Goal: Task Accomplishment & Management: Manage account settings

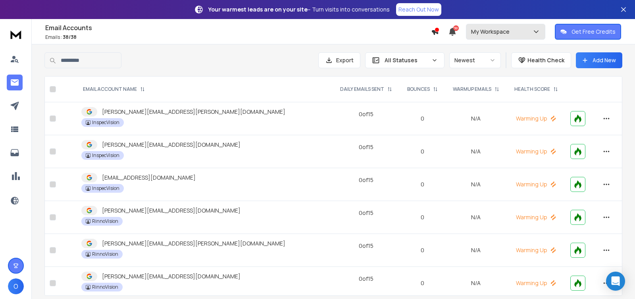
click at [513, 28] on p "My Workspace" at bounding box center [492, 32] width 42 height 8
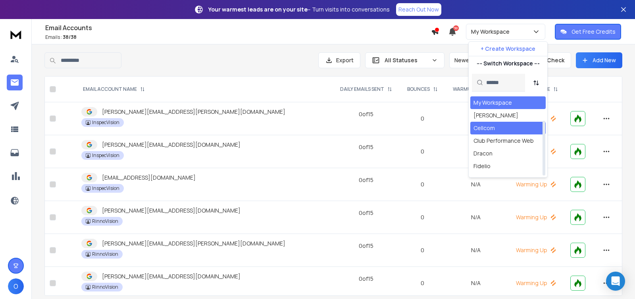
scroll to position [35, 0]
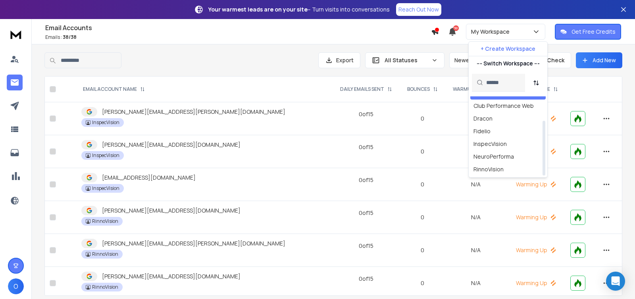
click at [507, 46] on p "+ Create Workspace" at bounding box center [508, 49] width 55 height 8
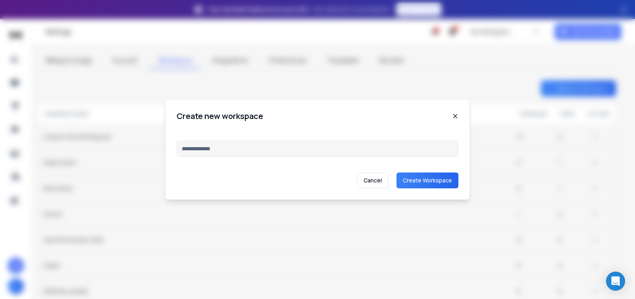
click at [258, 146] on input at bounding box center [318, 149] width 282 height 16
type input "**********"
click at [425, 176] on button "Create Workspace" at bounding box center [427, 181] width 62 height 16
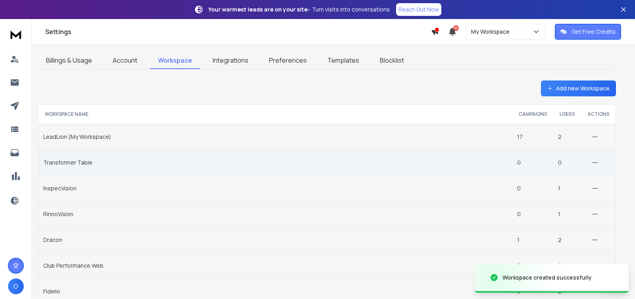
click at [92, 160] on td "Transformer Table" at bounding box center [275, 163] width 474 height 26
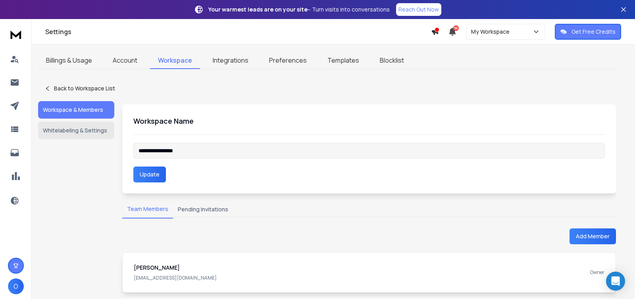
click at [188, 57] on link "Workspace" at bounding box center [175, 60] width 50 height 17
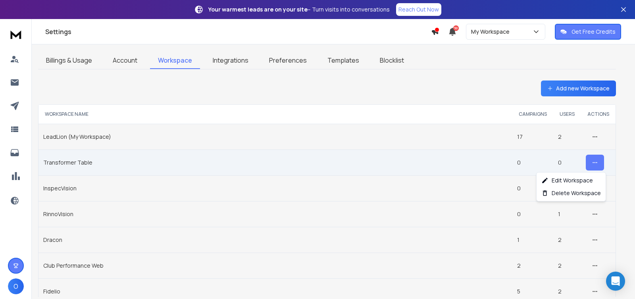
click at [598, 160] on button "button" at bounding box center [595, 163] width 18 height 16
click at [575, 180] on p "Edit Workspace" at bounding box center [572, 181] width 41 height 8
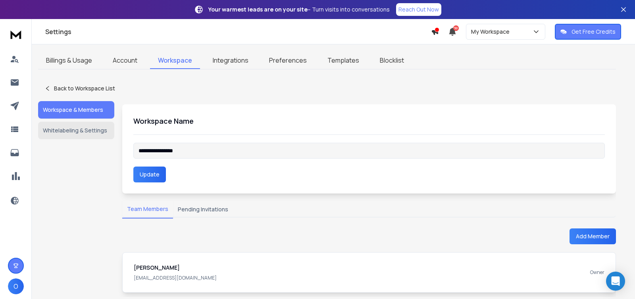
click at [573, 233] on button "Add Member" at bounding box center [592, 237] width 46 height 16
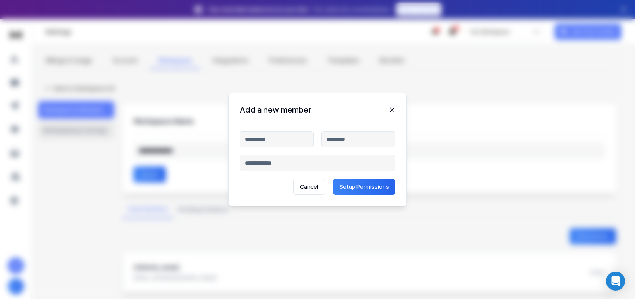
click at [281, 137] on input at bounding box center [277, 139] width 74 height 16
type input "*********"
type input "*****"
type input "**********"
click at [377, 185] on button "Setup Permissions" at bounding box center [364, 187] width 62 height 16
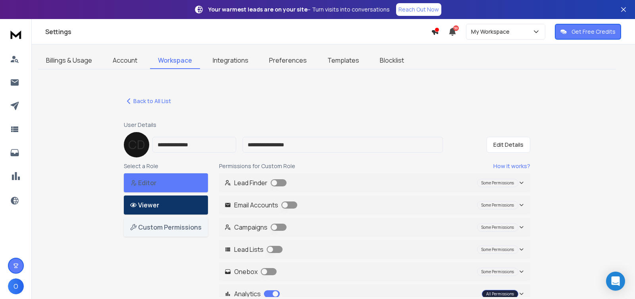
click at [165, 183] on p "Editor" at bounding box center [165, 183] width 71 height 10
click at [136, 183] on button "Editor" at bounding box center [133, 183] width 6 height 20
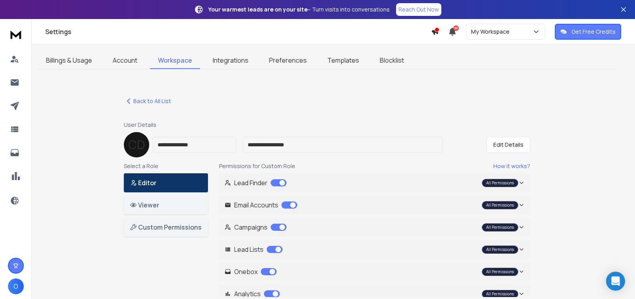
scroll to position [213, 0]
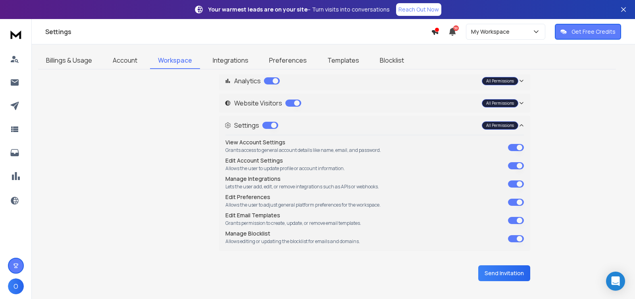
click at [490, 273] on button "Send Invitation" at bounding box center [504, 273] width 52 height 16
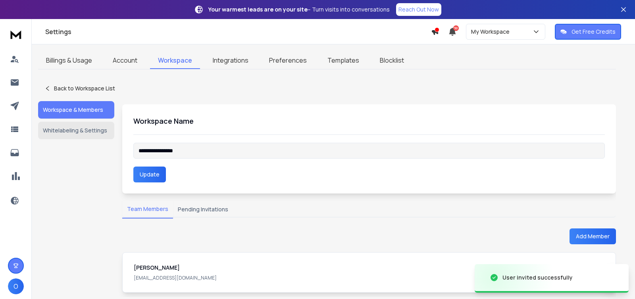
click at [586, 232] on button "Add Member" at bounding box center [592, 237] width 46 height 16
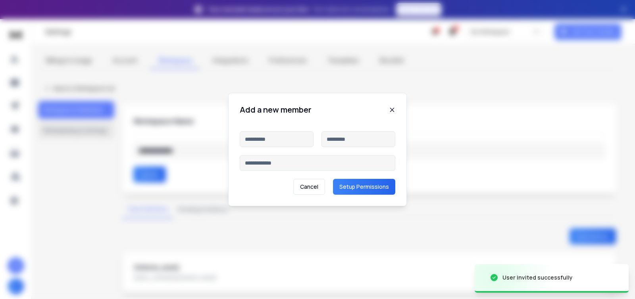
click at [290, 146] on input at bounding box center [277, 139] width 74 height 16
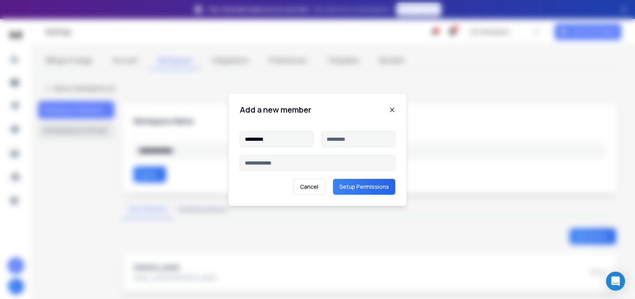
type input "*********"
type input "*****"
type input "**********"
click at [358, 189] on button "Setup Permissions" at bounding box center [364, 187] width 62 height 16
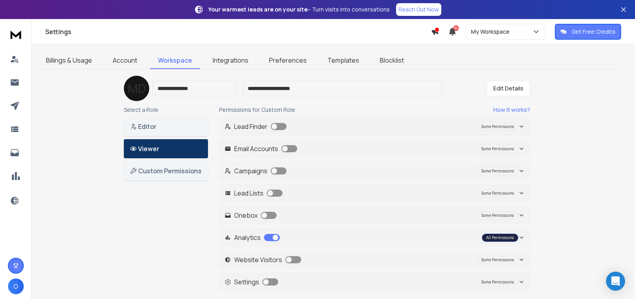
scroll to position [63, 0]
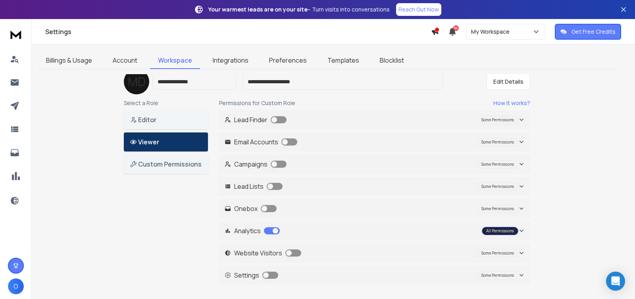
click at [271, 208] on button "button" at bounding box center [269, 208] width 16 height 7
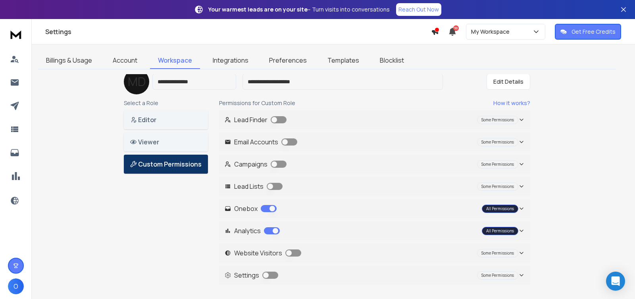
click at [282, 163] on button "button" at bounding box center [279, 164] width 16 height 7
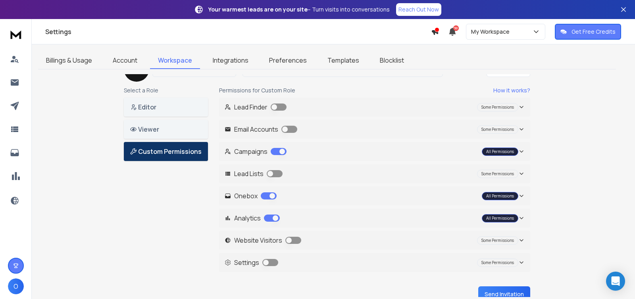
scroll to position [60, 0]
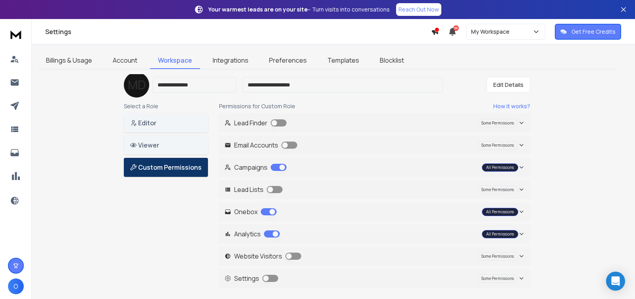
click at [277, 188] on button "button" at bounding box center [275, 189] width 16 height 7
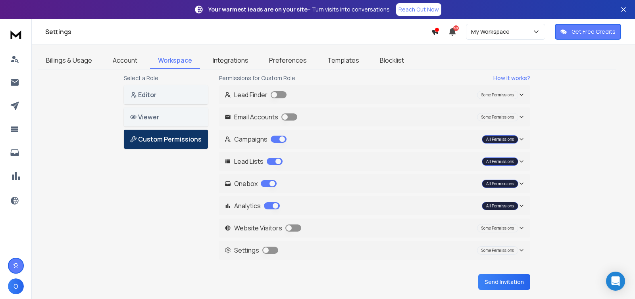
click at [522, 161] on icon "button" at bounding box center [521, 161] width 6 height 6
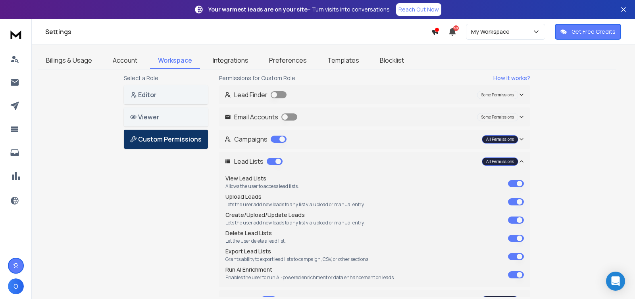
click at [522, 161] on icon "button" at bounding box center [521, 161] width 6 height 6
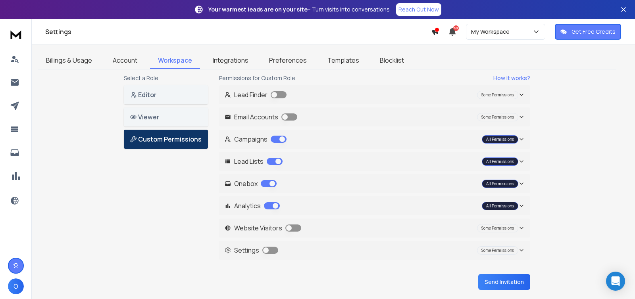
click at [521, 139] on icon "button" at bounding box center [521, 139] width 6 height 6
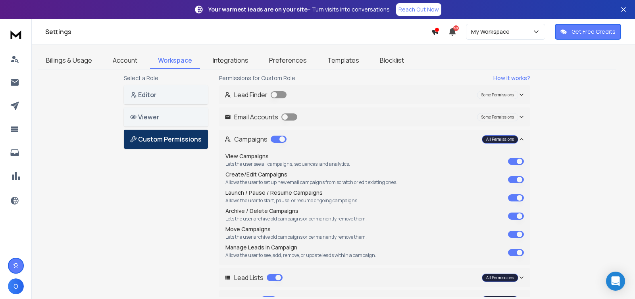
click at [521, 139] on icon "button" at bounding box center [521, 139] width 3 height 2
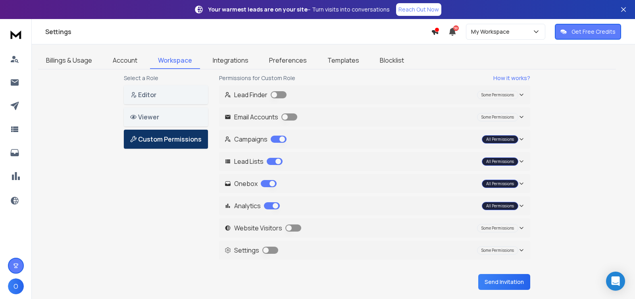
click at [520, 93] on icon "button" at bounding box center [521, 95] width 6 height 6
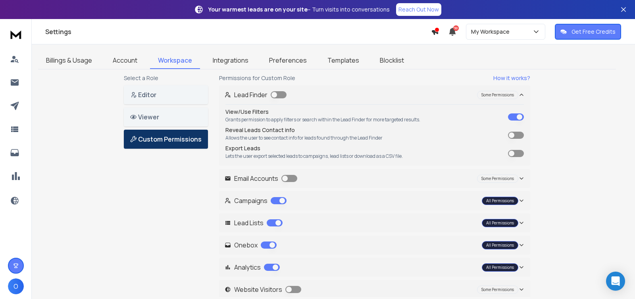
click at [520, 93] on icon "button" at bounding box center [521, 95] width 6 height 6
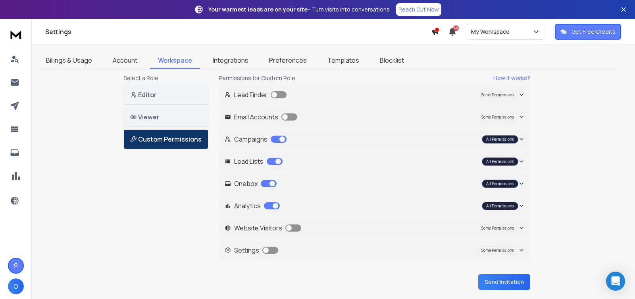
click at [522, 111] on button "Email Accounts Some Permissions" at bounding box center [374, 117] width 311 height 19
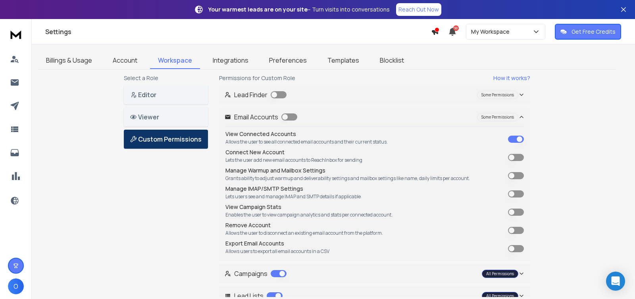
click at [519, 119] on icon "button" at bounding box center [521, 117] width 6 height 6
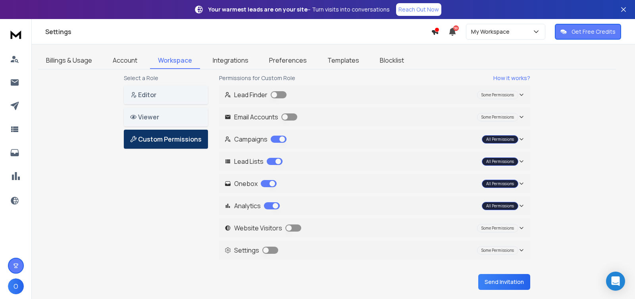
scroll to position [97, 0]
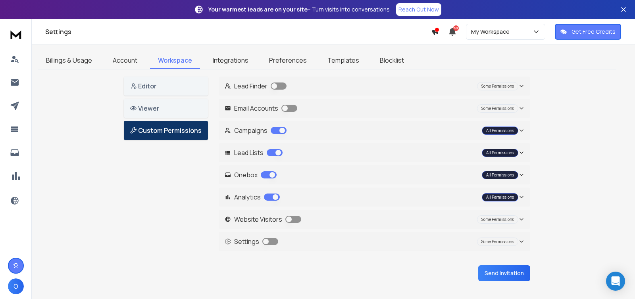
click at [523, 240] on button "Settings Some Permissions" at bounding box center [374, 241] width 311 height 19
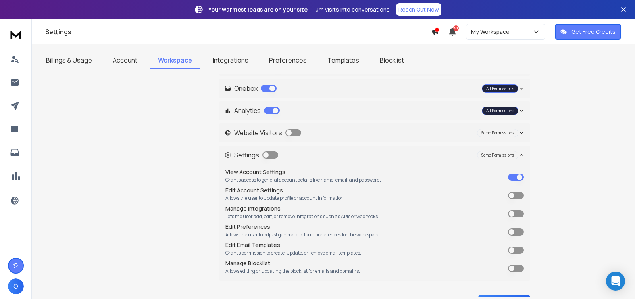
scroll to position [161, 0]
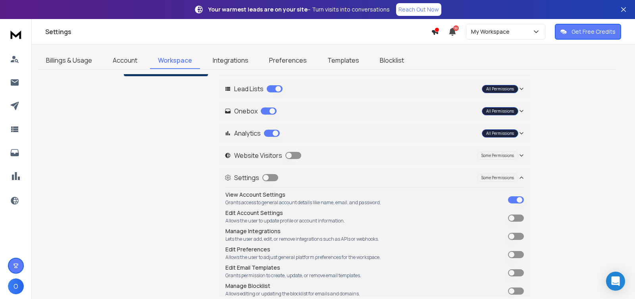
click at [525, 178] on button "Settings Some Permissions" at bounding box center [374, 177] width 311 height 19
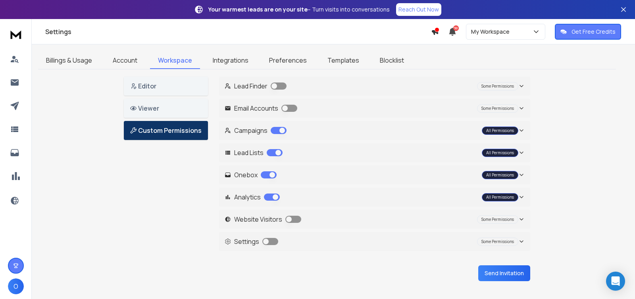
scroll to position [97, 0]
click at [514, 272] on button "Send Invitation" at bounding box center [504, 273] width 52 height 16
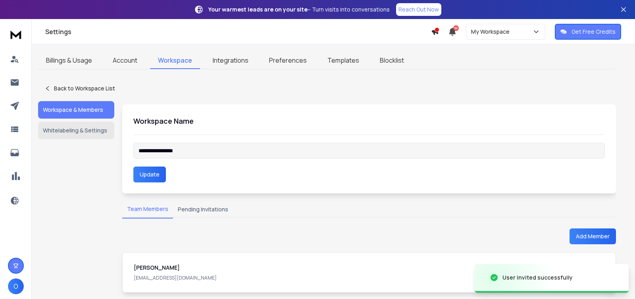
click at [214, 204] on button "Pending Invitations" at bounding box center [203, 209] width 60 height 17
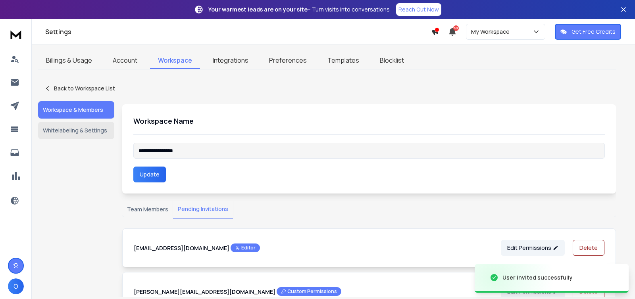
scroll to position [14, 0]
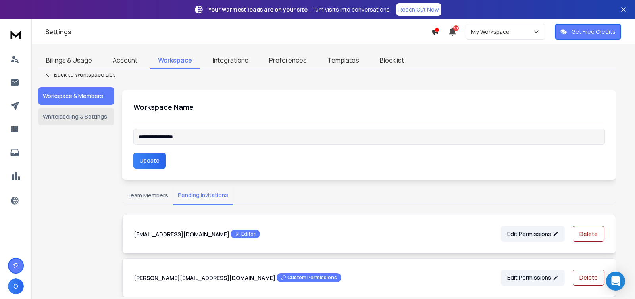
click at [154, 193] on div "**********" at bounding box center [369, 193] width 494 height 207
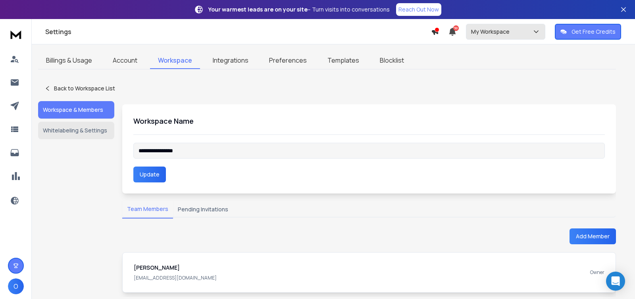
click at [513, 32] on p "My Workspace" at bounding box center [492, 32] width 42 height 8
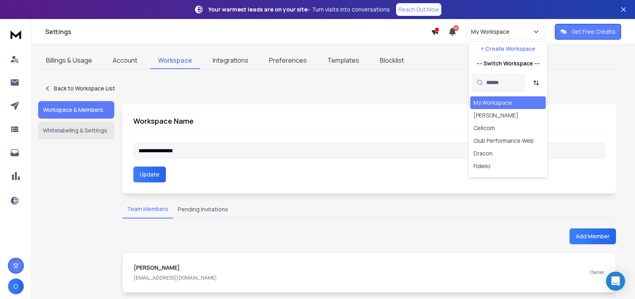
click at [506, 48] on p "+ Create Workspace" at bounding box center [508, 49] width 55 height 8
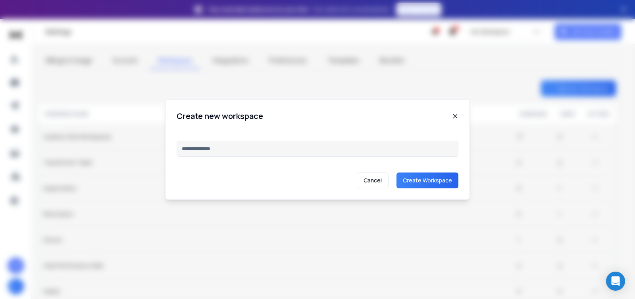
click at [308, 145] on input at bounding box center [318, 149] width 282 height 16
type input "**********"
click at [439, 180] on button "Create Workspace" at bounding box center [427, 181] width 62 height 16
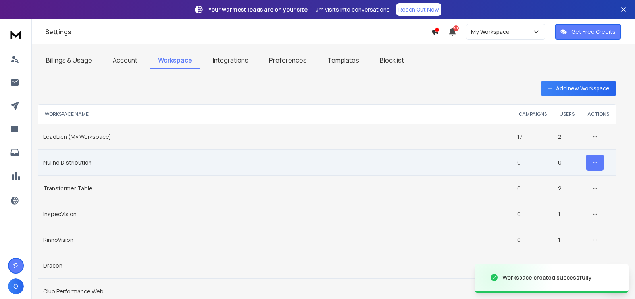
click at [592, 163] on icon "button" at bounding box center [595, 163] width 6 height 6
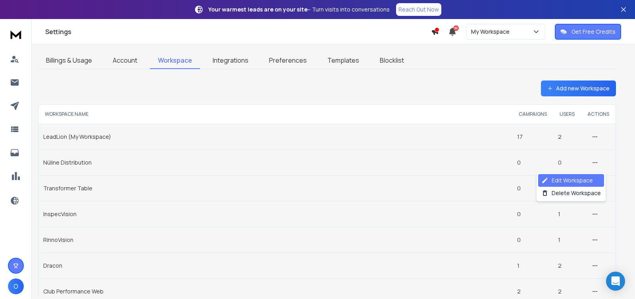
click at [578, 181] on p "Edit Workspace" at bounding box center [572, 181] width 41 height 8
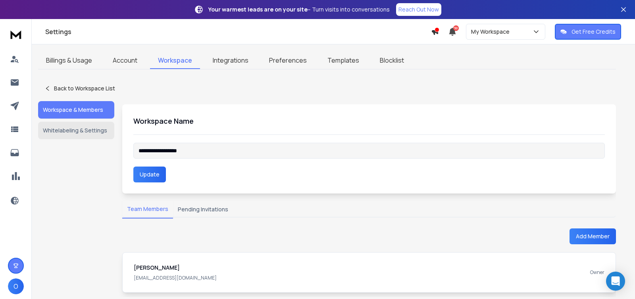
click at [586, 237] on button "Add Member" at bounding box center [592, 237] width 46 height 16
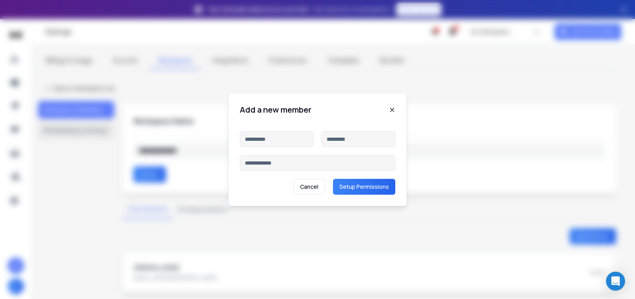
click at [287, 144] on input at bounding box center [277, 139] width 74 height 16
type input "*********"
type input "*****"
type input "**********"
click at [370, 186] on button "Setup Permissions" at bounding box center [364, 187] width 62 height 16
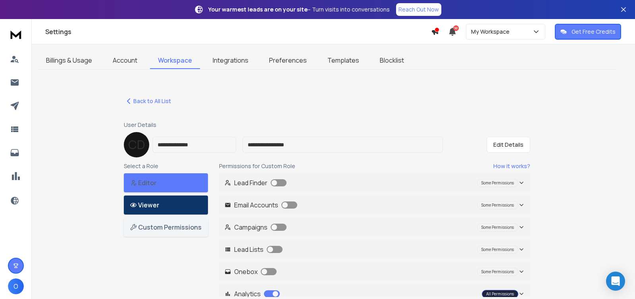
click at [176, 183] on p "Editor" at bounding box center [165, 183] width 71 height 10
click at [136, 183] on button "Editor" at bounding box center [133, 183] width 6 height 20
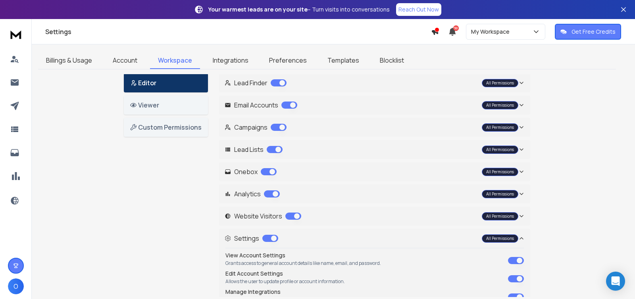
scroll to position [213, 0]
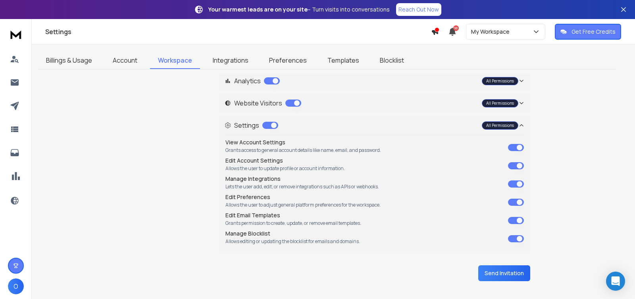
click at [509, 275] on button "Send Invitation" at bounding box center [504, 273] width 52 height 16
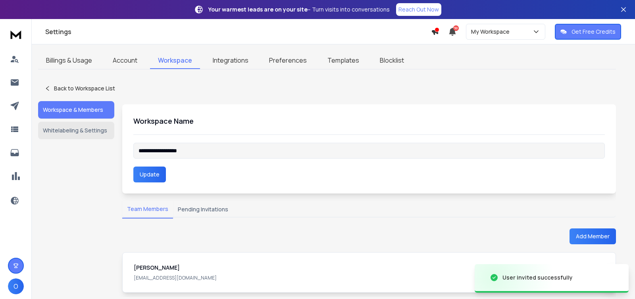
click at [599, 236] on button "Add Member" at bounding box center [592, 237] width 46 height 16
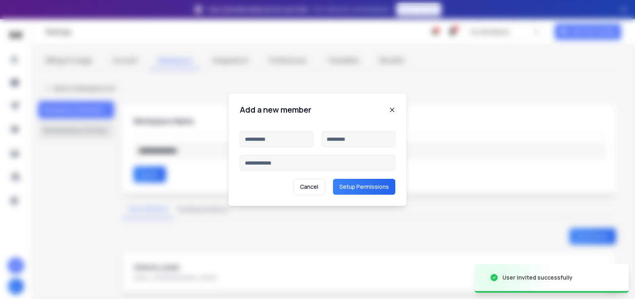
click at [296, 150] on div "Cancel Setup Permissions" at bounding box center [318, 162] width 156 height 63
click at [296, 147] on input at bounding box center [277, 139] width 74 height 16
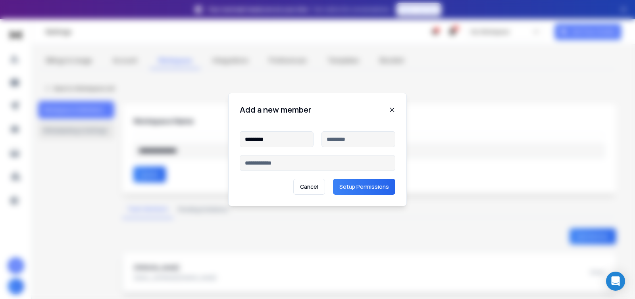
type input "*********"
type input "*****"
type input "**********"
click at [368, 183] on button "Setup Permissions" at bounding box center [364, 187] width 62 height 16
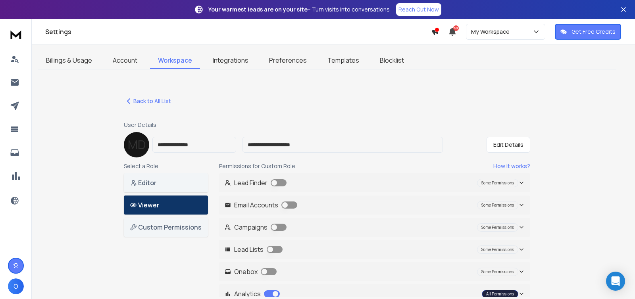
click at [158, 203] on p "Viewer" at bounding box center [165, 205] width 71 height 10
click at [136, 203] on button "Viewer" at bounding box center [133, 205] width 6 height 20
click at [277, 229] on button "button" at bounding box center [279, 227] width 16 height 7
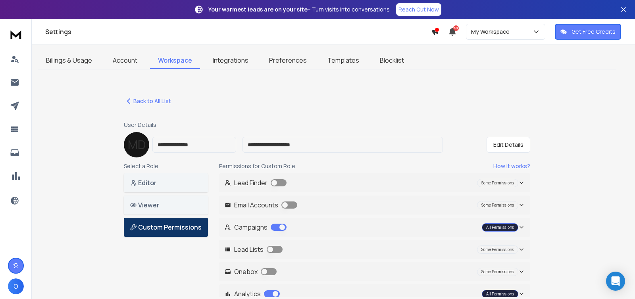
scroll to position [40, 0]
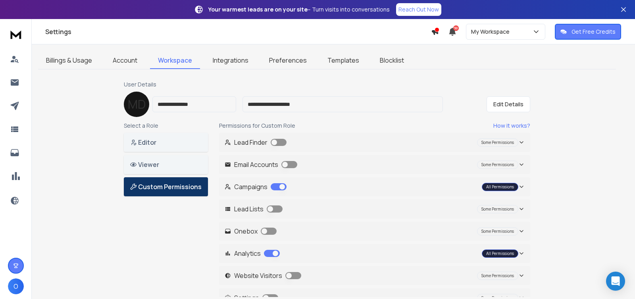
click at [268, 228] on button "button" at bounding box center [269, 231] width 16 height 7
click at [275, 210] on button "button" at bounding box center [275, 209] width 16 height 7
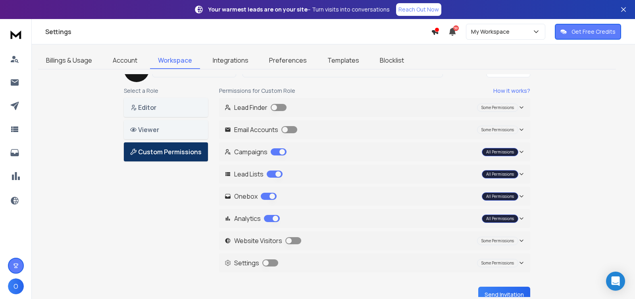
scroll to position [87, 0]
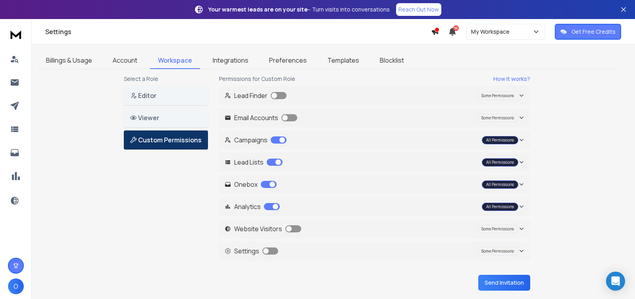
click at [499, 282] on button "Send Invitation" at bounding box center [504, 283] width 52 height 16
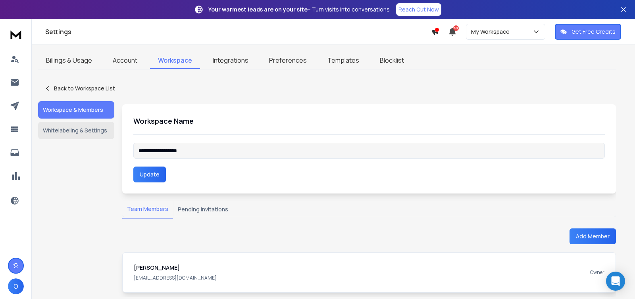
click at [198, 205] on button "Pending Invitations" at bounding box center [203, 209] width 60 height 17
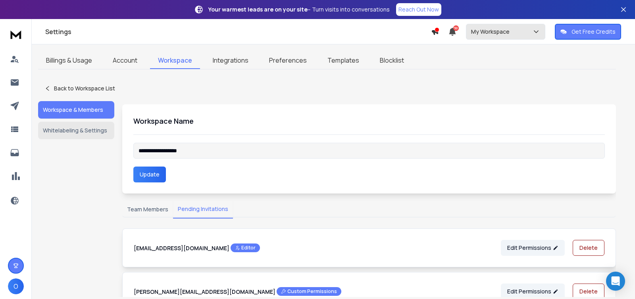
click at [527, 29] on div "My Workspace" at bounding box center [505, 32] width 69 height 8
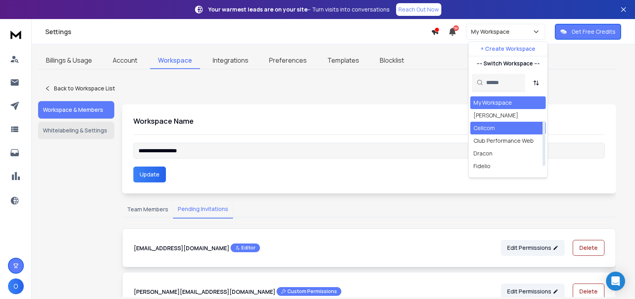
scroll to position [60, 0]
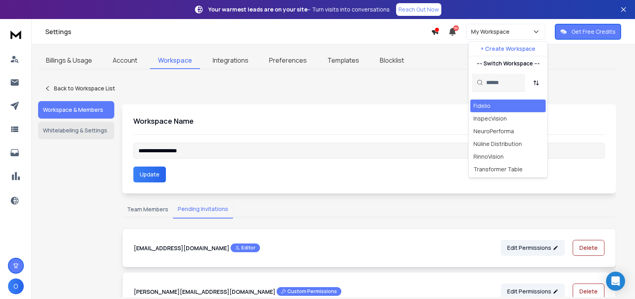
click at [424, 92] on div "Back to Workspace List" at bounding box center [327, 89] width 578 height 16
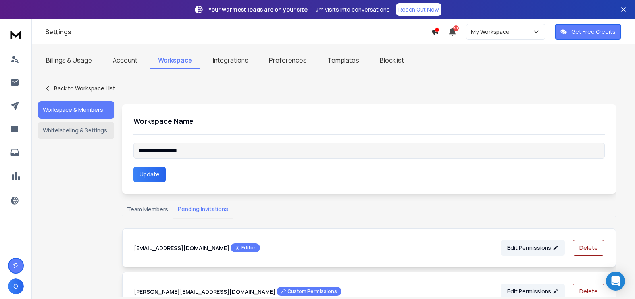
scroll to position [14, 0]
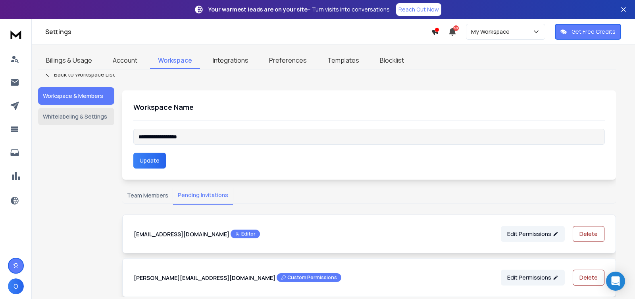
click at [125, 58] on link "Account" at bounding box center [125, 60] width 40 height 17
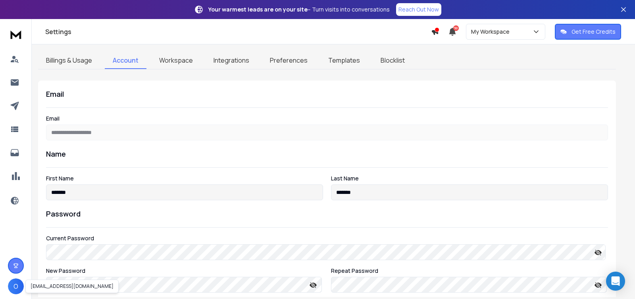
click at [14, 283] on span "O" at bounding box center [16, 287] width 16 height 16
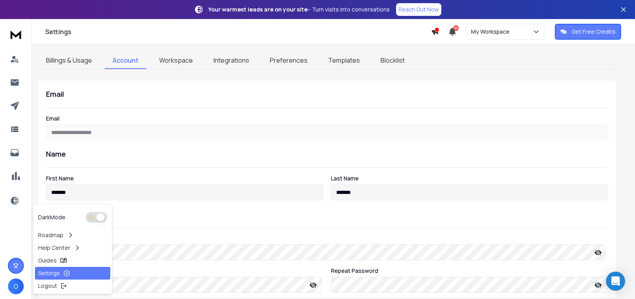
click at [45, 273] on p "Settings" at bounding box center [49, 273] width 22 height 8
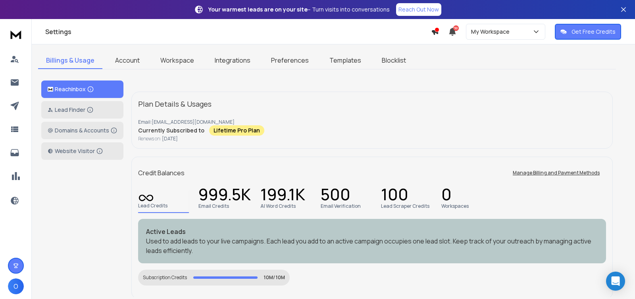
click at [172, 60] on link "Workspace" at bounding box center [177, 60] width 50 height 17
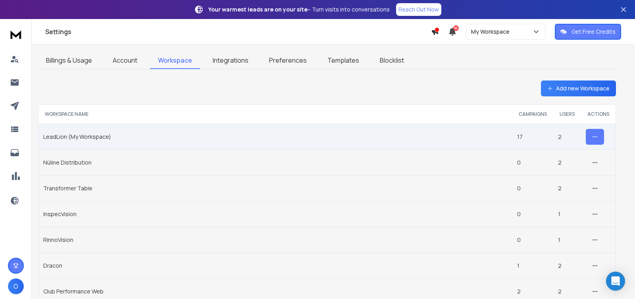
click at [596, 133] on button "button" at bounding box center [595, 137] width 18 height 16
click at [595, 188] on icon "button" at bounding box center [595, 189] width 6 height 6
click at [425, 100] on div "Add new Workspace WORKSPACE NAME CAMPAIGNS USERS ACTIONS LeadLion (My Workspace…" at bounding box center [327, 186] width 578 height 210
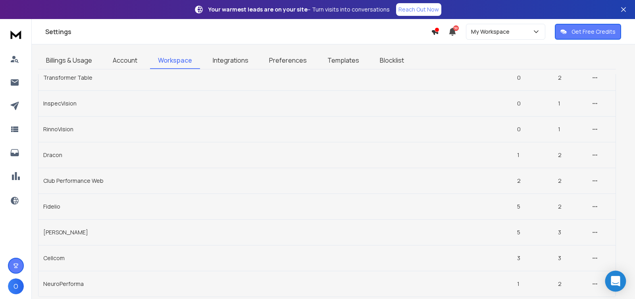
click at [617, 284] on icon "Open Intercom Messenger" at bounding box center [615, 281] width 10 height 10
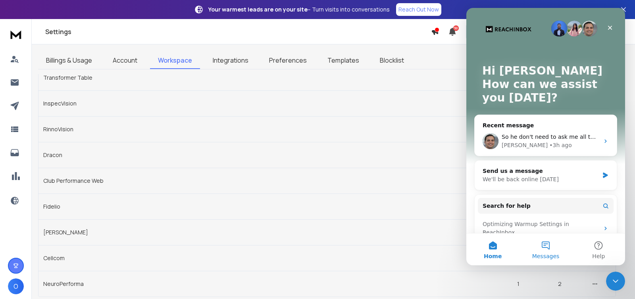
scroll to position [0, 0]
click at [552, 134] on span "So he don't need to ask me all the time" at bounding box center [557, 137] width 110 height 6
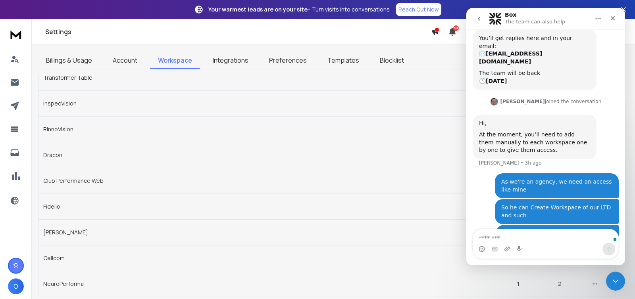
scroll to position [85, 0]
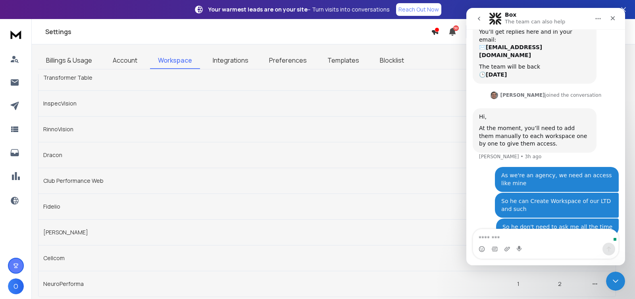
click at [552, 238] on textarea "Message…" at bounding box center [545, 235] width 145 height 13
click at [482, 20] on icon "go back" at bounding box center [479, 18] width 6 height 6
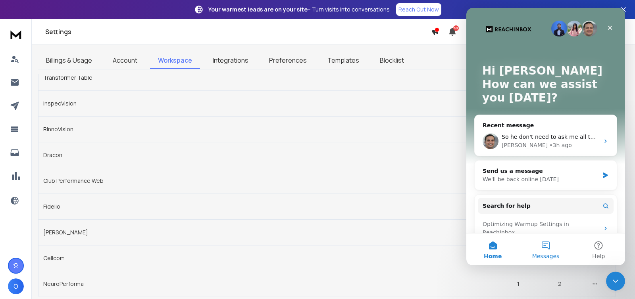
click at [549, 250] on button "Messages" at bounding box center [545, 250] width 53 height 32
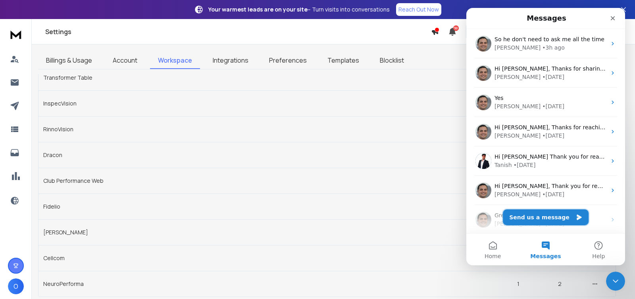
click at [542, 217] on button "Send us a message" at bounding box center [546, 218] width 86 height 16
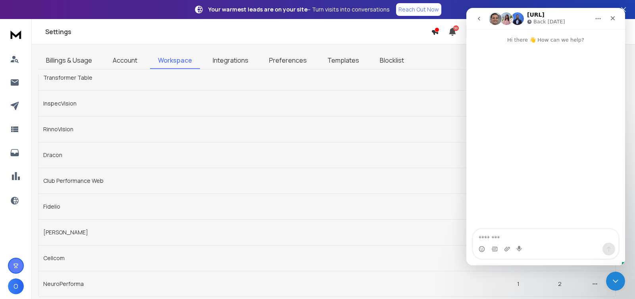
type textarea "*"
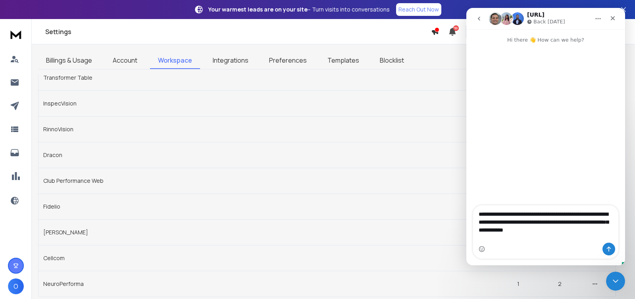
type textarea "**********"
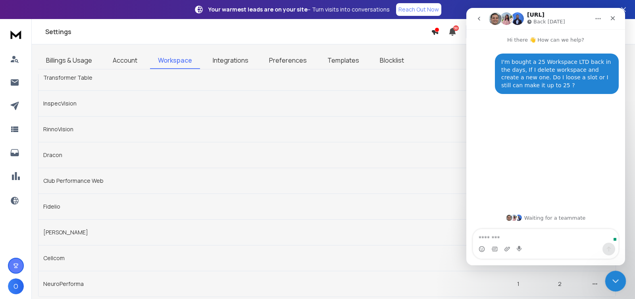
click at [619, 281] on icon "Close Intercom Messenger" at bounding box center [614, 280] width 10 height 10
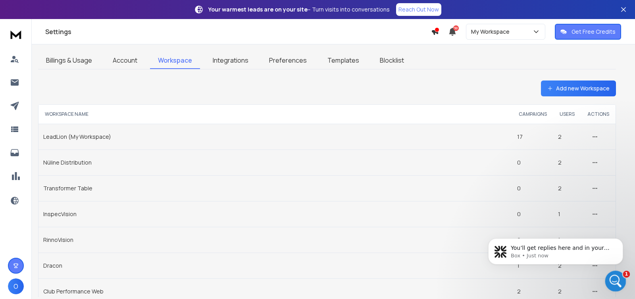
click at [611, 279] on icon "Open Intercom Messenger" at bounding box center [614, 280] width 13 height 13
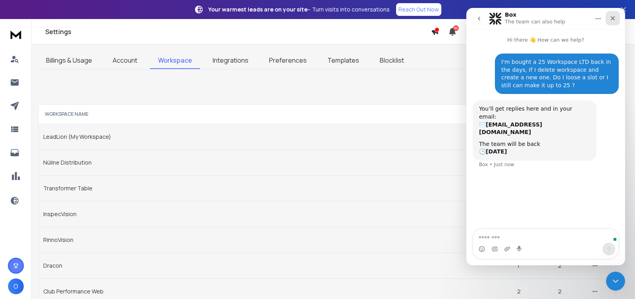
click at [614, 17] on icon "Close" at bounding box center [612, 18] width 6 height 6
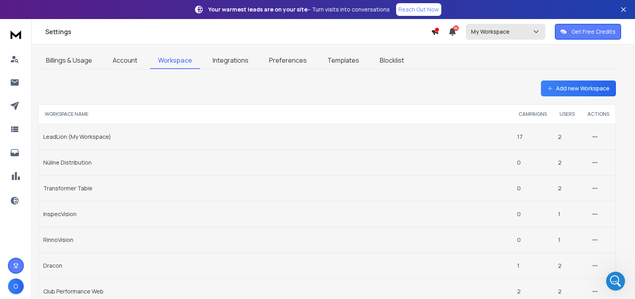
click at [533, 31] on div "My Workspace" at bounding box center [505, 32] width 69 height 8
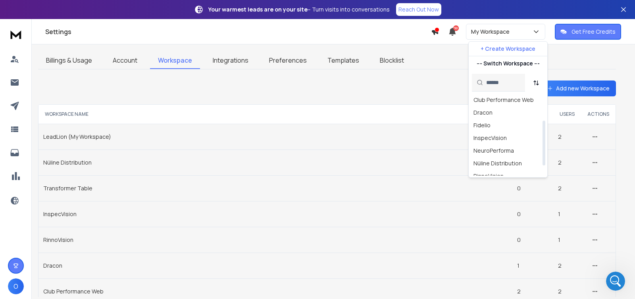
scroll to position [44, 0]
click at [490, 136] on div "InspecVision" at bounding box center [489, 135] width 33 height 8
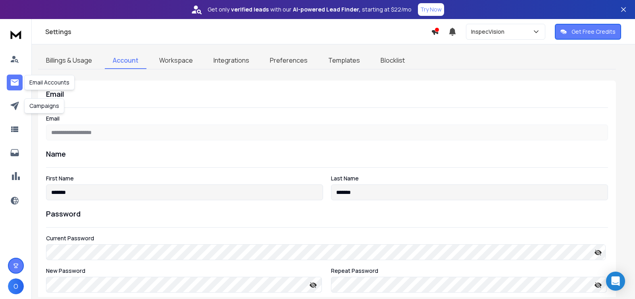
click at [17, 83] on icon at bounding box center [15, 82] width 8 height 6
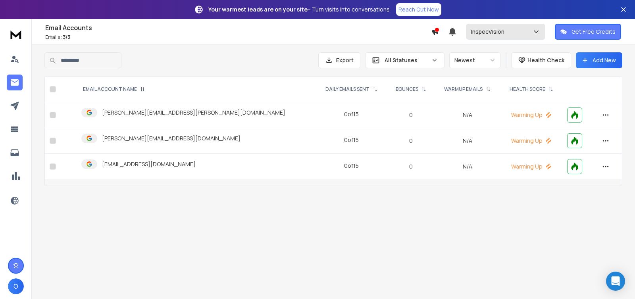
click at [492, 29] on p "InspecVision" at bounding box center [489, 32] width 37 height 8
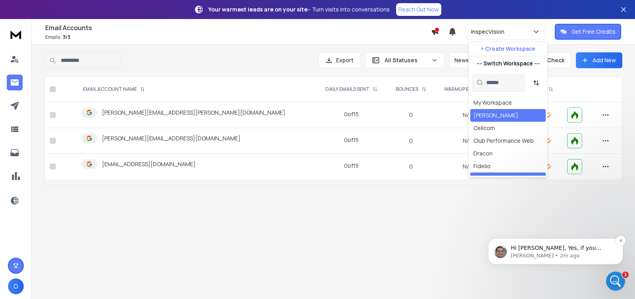
click at [574, 254] on p "Raj • 2m ago" at bounding box center [562, 255] width 102 height 7
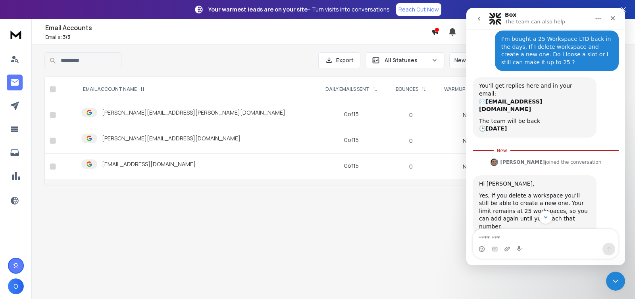
scroll to position [23, 0]
click at [552, 241] on textarea "Message…" at bounding box center [545, 235] width 145 height 13
type textarea "*"
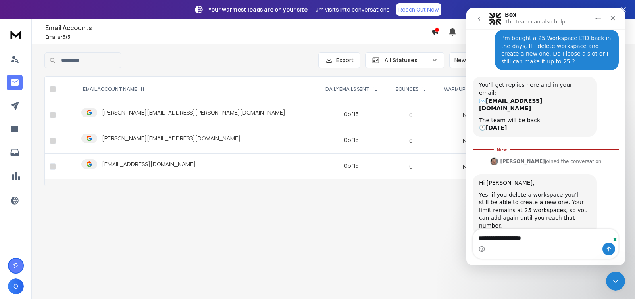
type textarea "**********"
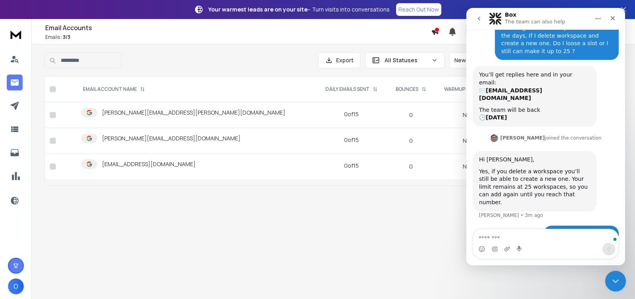
click at [609, 281] on icon "Close Intercom Messenger" at bounding box center [614, 280] width 10 height 10
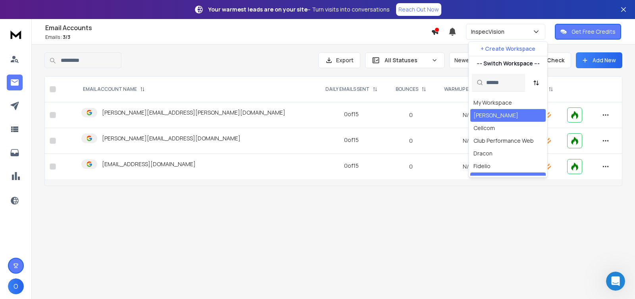
click at [299, 227] on div "Your warmest leads are on your site – Turn visits into conversations Reach Out …" at bounding box center [317, 149] width 635 height 299
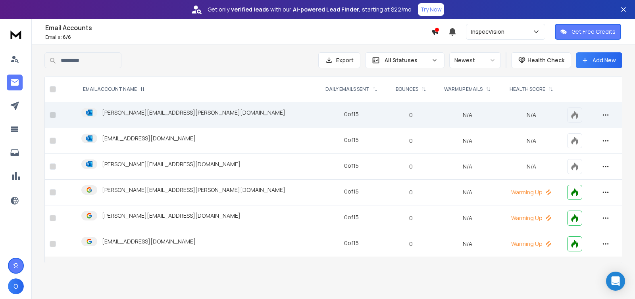
click at [571, 114] on icon at bounding box center [574, 115] width 7 height 8
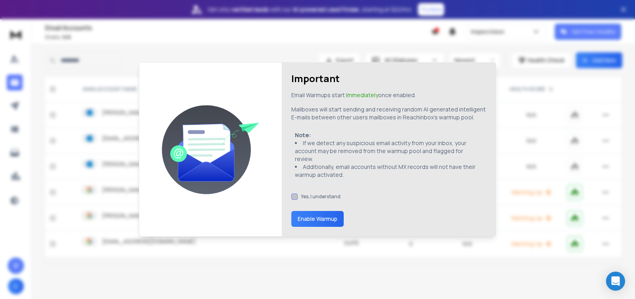
click at [296, 194] on button "Yes, I understand" at bounding box center [294, 197] width 6 height 6
click at [306, 217] on button "Enable Warmup" at bounding box center [317, 219] width 52 height 16
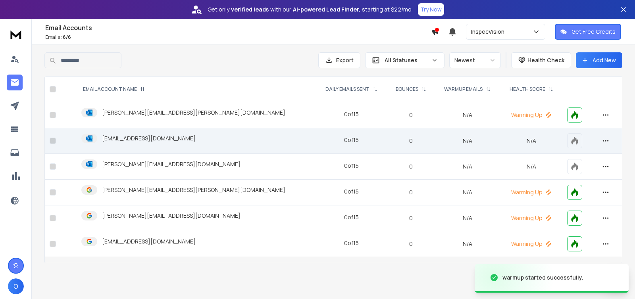
click at [571, 141] on icon at bounding box center [574, 141] width 7 height 8
click at [567, 140] on div at bounding box center [574, 140] width 15 height 15
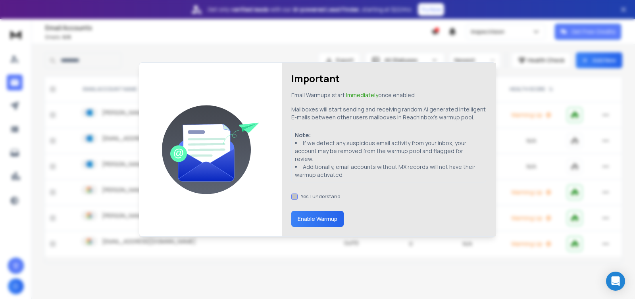
drag, startPoint x: 295, startPoint y: 192, endPoint x: 308, endPoint y: 210, distance: 21.9
click at [295, 194] on button "Yes, I understand" at bounding box center [294, 197] width 6 height 6
click at [308, 211] on button "Enable Warmup" at bounding box center [317, 219] width 52 height 16
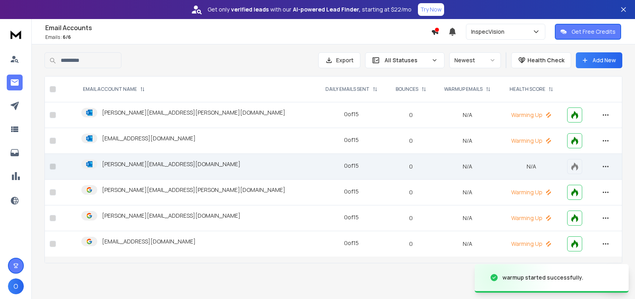
click at [571, 166] on icon at bounding box center [574, 167] width 7 height 8
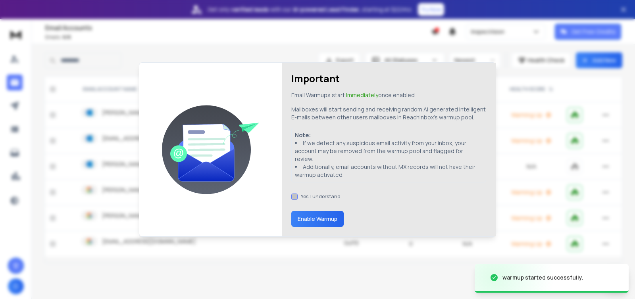
click at [296, 194] on button "Yes, I understand" at bounding box center [294, 197] width 6 height 6
click at [308, 213] on button "Enable Warmup" at bounding box center [317, 219] width 52 height 16
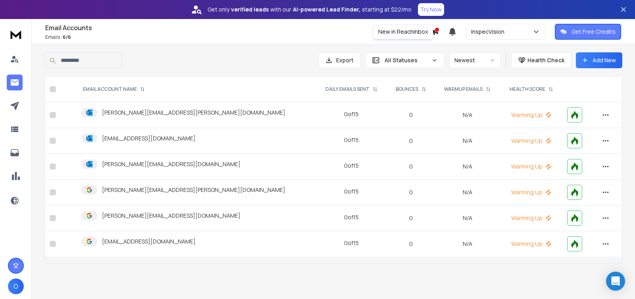
click at [437, 32] on icon at bounding box center [435, 32] width 6 height 6
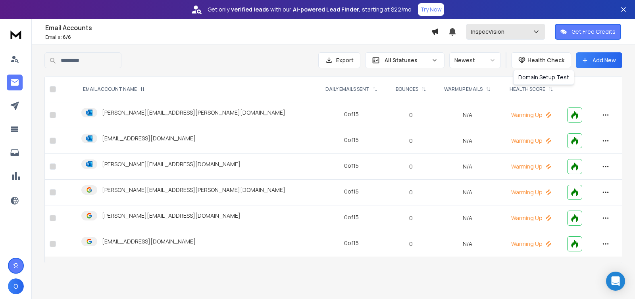
click at [510, 33] on div "InspecVision" at bounding box center [505, 32] width 69 height 8
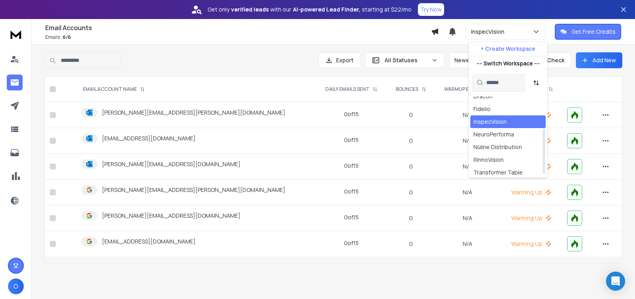
scroll to position [60, 0]
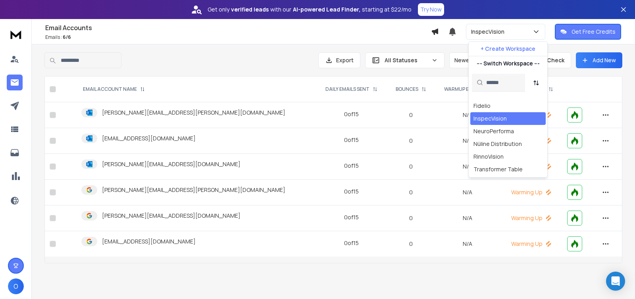
click at [375, 46] on div "Export All Statuses Newest Health Check Add New EMAIL ACCOUNT NAME DAILY EMAILS…" at bounding box center [333, 157] width 603 height 227
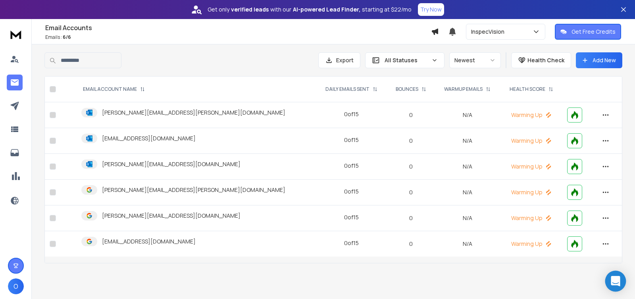
click at [608, 275] on div "Open Intercom Messenger" at bounding box center [615, 281] width 21 height 21
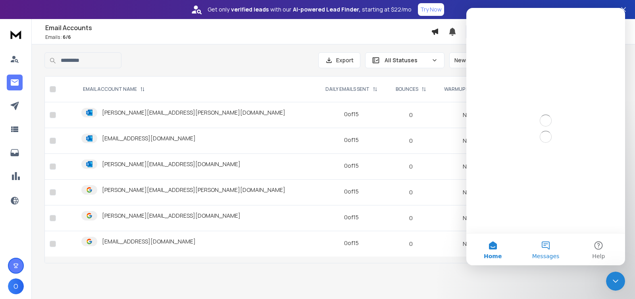
scroll to position [0, 0]
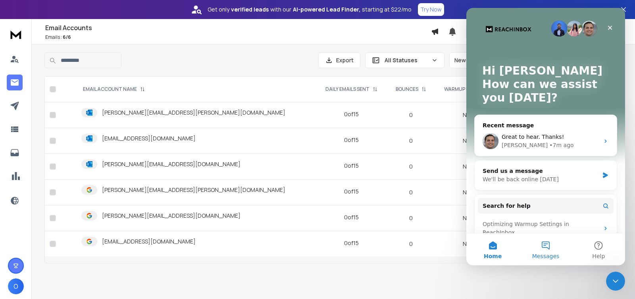
click at [542, 250] on button "Messages" at bounding box center [545, 250] width 53 height 32
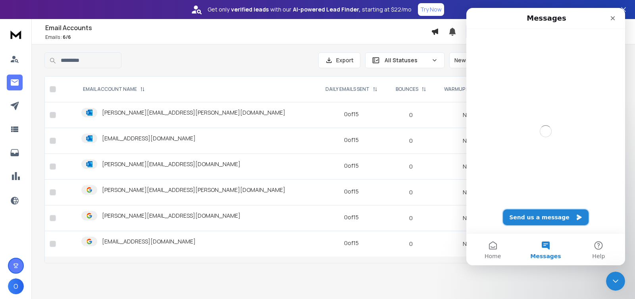
click at [544, 213] on button "Send us a message" at bounding box center [546, 218] width 86 height 16
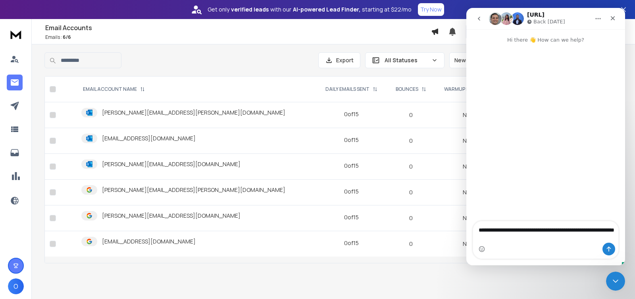
type textarea "**********"
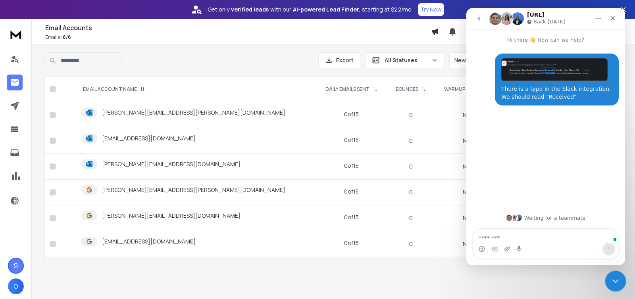
click at [613, 283] on icon "Close Intercom Messenger" at bounding box center [614, 280] width 10 height 10
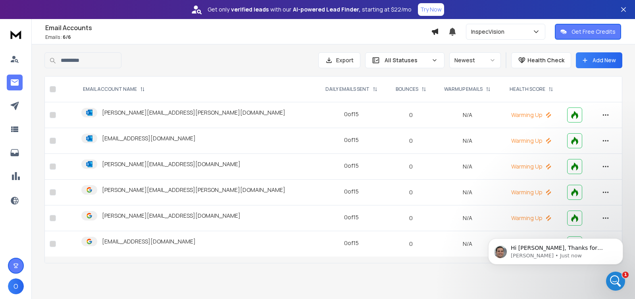
scroll to position [33, 0]
click at [561, 254] on p "Raj • Just now" at bounding box center [562, 255] width 102 height 7
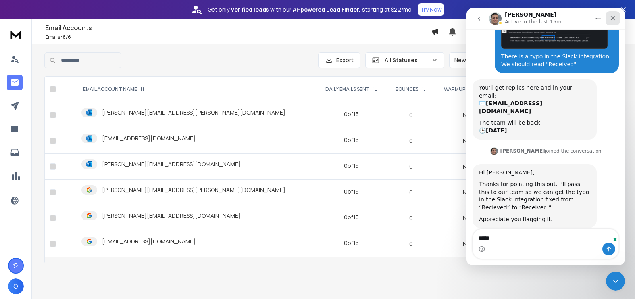
type textarea "******"
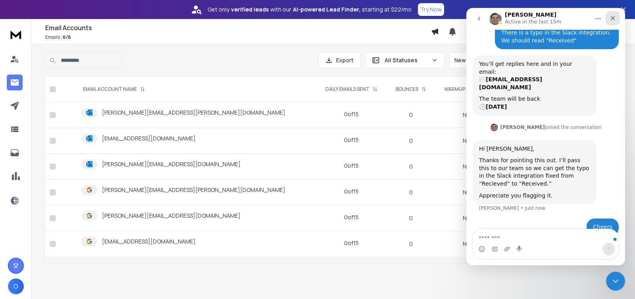
click at [611, 17] on icon "Close" at bounding box center [612, 18] width 6 height 6
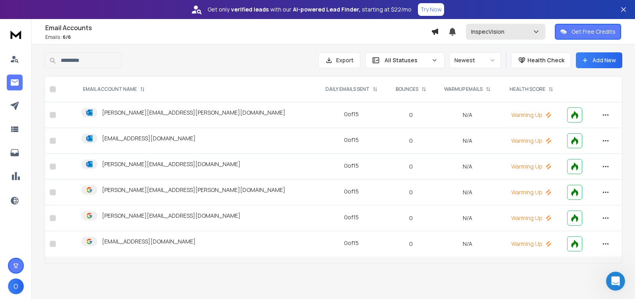
click at [479, 28] on p "InspecVision" at bounding box center [489, 32] width 37 height 8
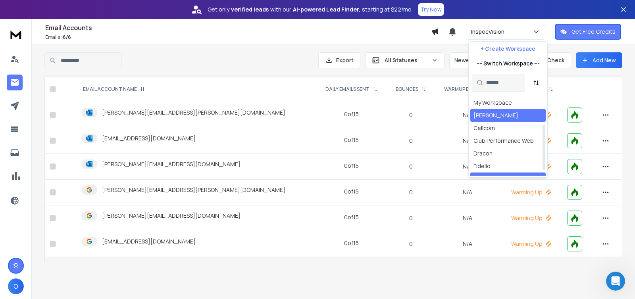
scroll to position [60, 0]
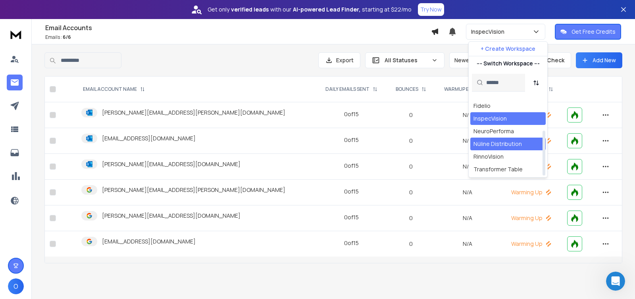
click at [493, 144] on div "Nüline Distribution" at bounding box center [497, 144] width 48 height 8
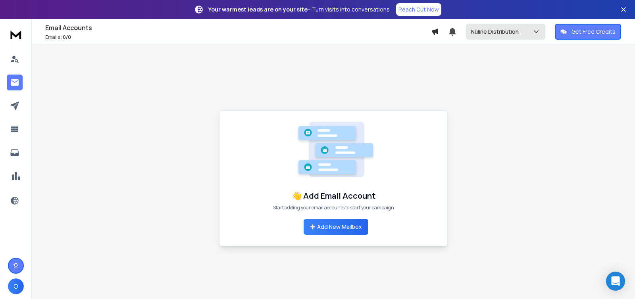
click at [511, 29] on p "Nüline Distribution" at bounding box center [496, 32] width 51 height 8
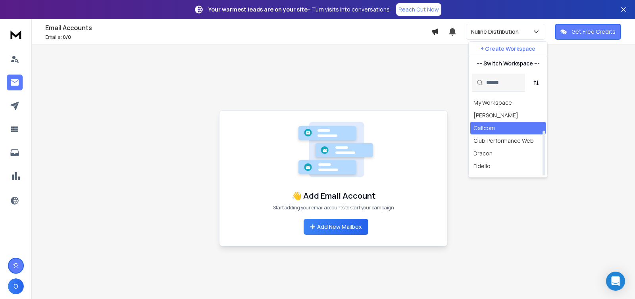
scroll to position [60, 0]
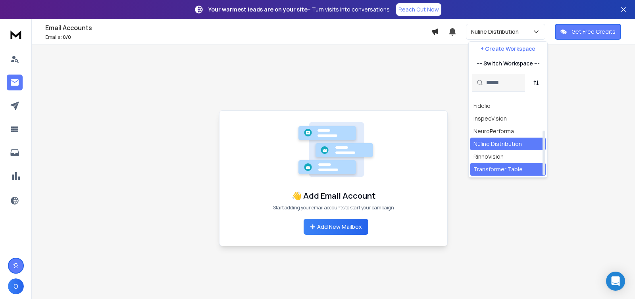
click at [497, 168] on div "Transformer Table" at bounding box center [497, 169] width 49 height 8
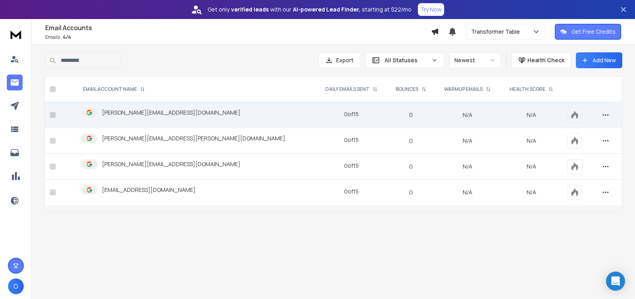
click at [571, 113] on icon at bounding box center [575, 115] width 8 height 8
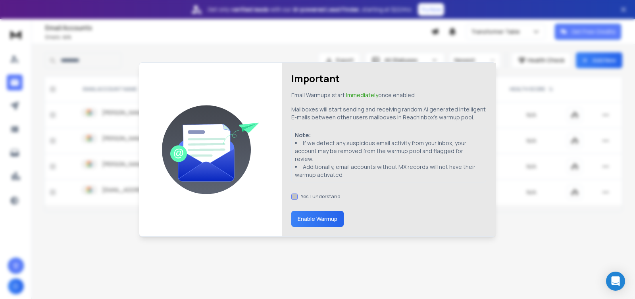
click at [298, 194] on div "Yes, I understand" at bounding box center [315, 197] width 49 height 6
click at [294, 194] on button "Yes, I understand" at bounding box center [294, 197] width 6 height 6
drag, startPoint x: 302, startPoint y: 212, endPoint x: 302, endPoint y: 208, distance: 4.0
click at [302, 212] on button "Enable Warmup" at bounding box center [317, 219] width 52 height 16
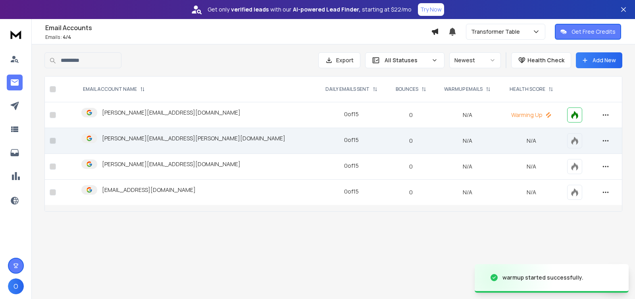
click at [571, 139] on icon at bounding box center [574, 141] width 7 height 8
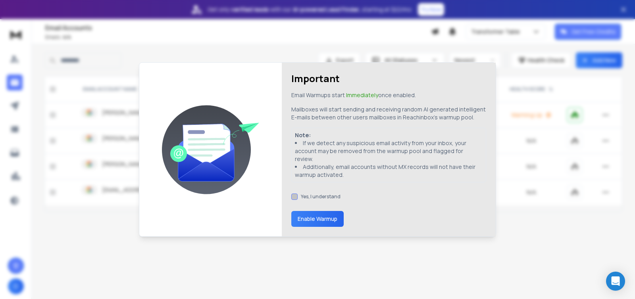
click at [297, 194] on button "Yes, I understand" at bounding box center [294, 197] width 6 height 6
click at [317, 214] on button "Enable Warmup" at bounding box center [317, 219] width 52 height 16
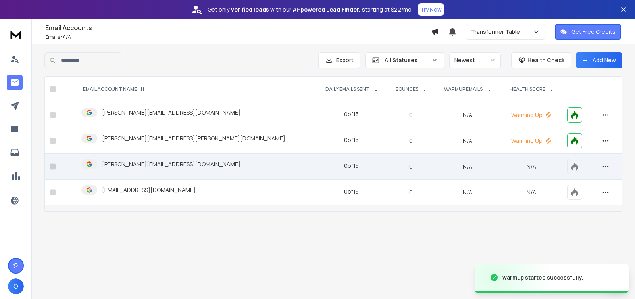
click at [571, 165] on icon at bounding box center [574, 167] width 7 height 8
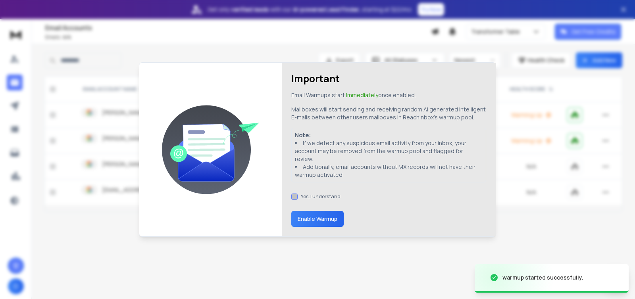
click at [293, 194] on button "Yes, I understand" at bounding box center [294, 197] width 6 height 6
click at [304, 213] on button "Enable Warmup" at bounding box center [317, 219] width 52 height 16
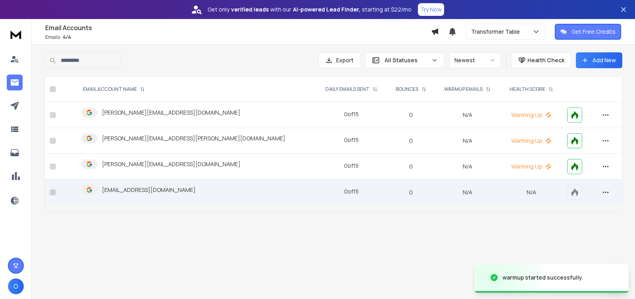
click at [571, 192] on icon at bounding box center [575, 192] width 8 height 8
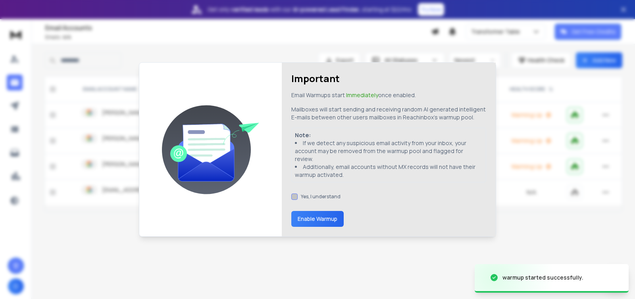
click at [295, 194] on button "Yes, I understand" at bounding box center [294, 197] width 6 height 6
click at [310, 219] on button "Enable Warmup" at bounding box center [317, 219] width 52 height 16
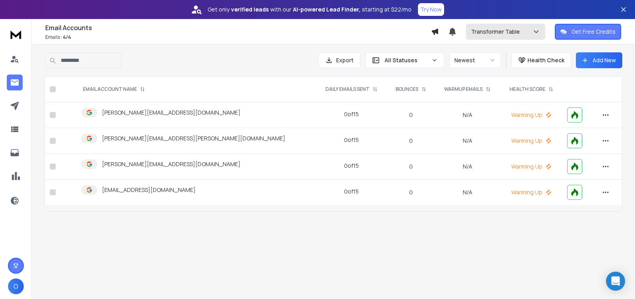
click at [518, 35] on p "Transformer Table" at bounding box center [497, 32] width 52 height 8
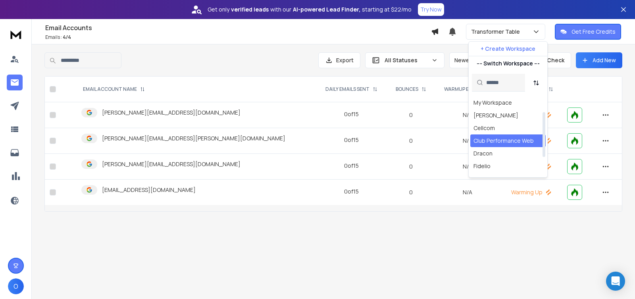
scroll to position [60, 0]
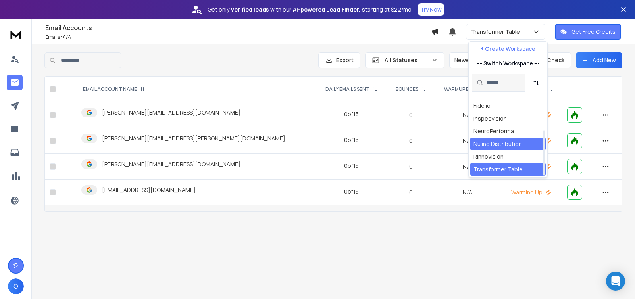
click at [499, 145] on div "Nüline Distribution" at bounding box center [497, 144] width 48 height 8
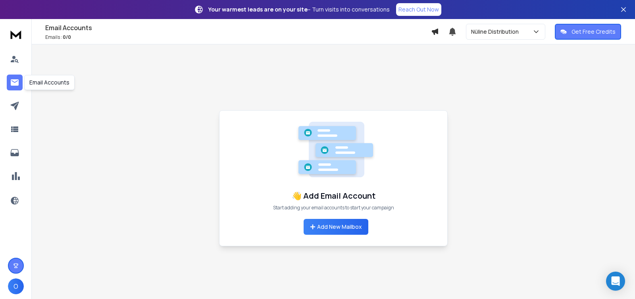
click at [15, 86] on icon at bounding box center [15, 83] width 10 height 10
